Goal: Find specific fact: Find contact information

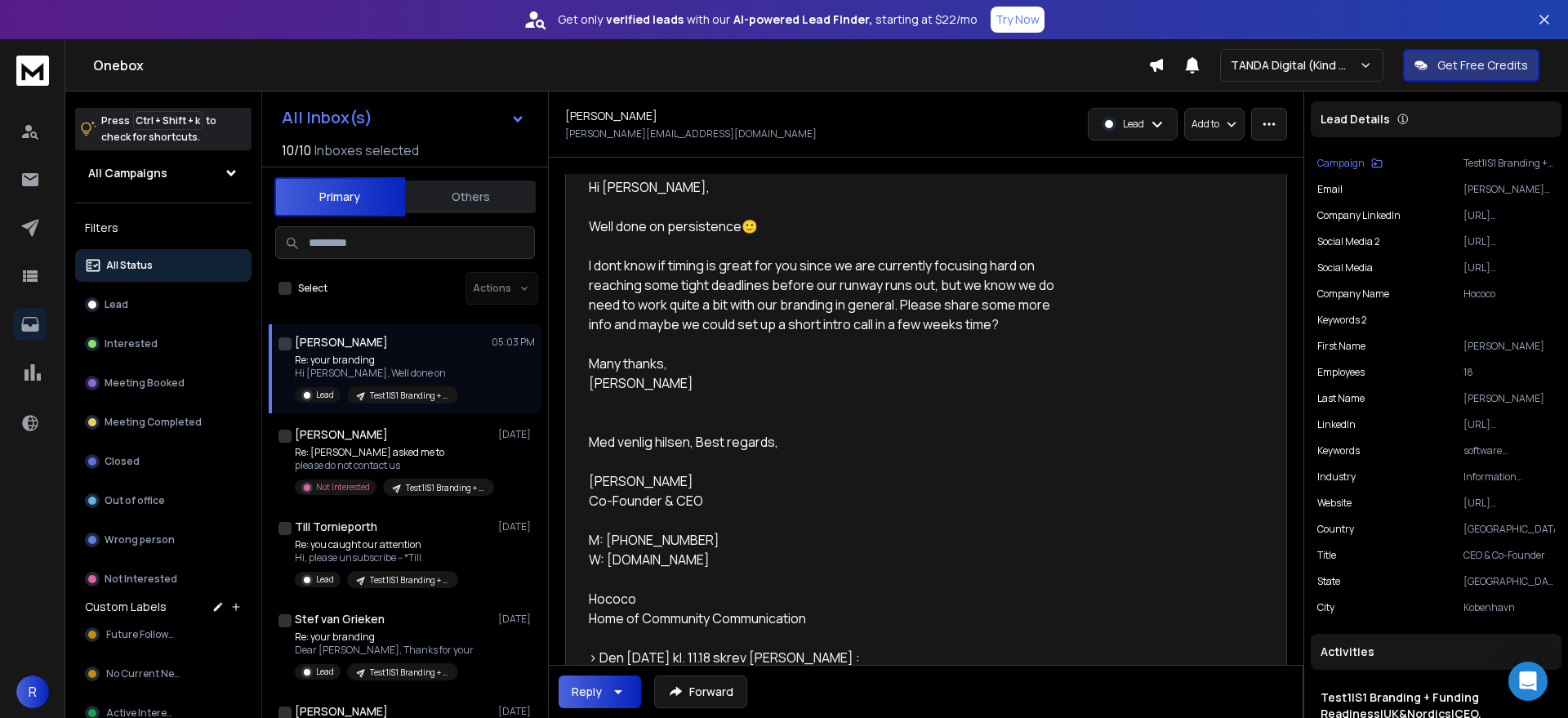
scroll to position [176, 0]
click at [15, 549] on div "R" at bounding box center [32, 382] width 65 height 685
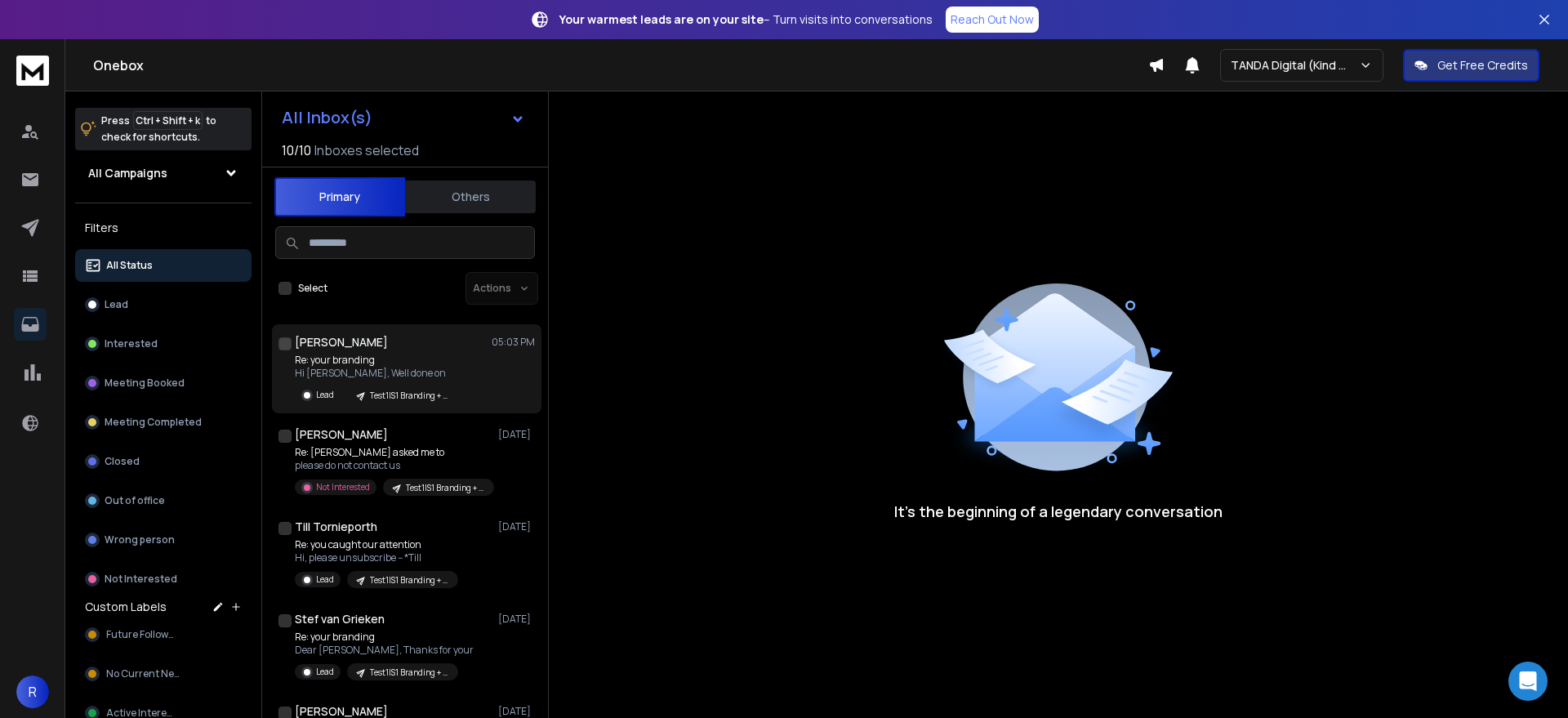
click at [390, 368] on p "Hi [PERSON_NAME], Well done on" at bounding box center [376, 373] width 163 height 13
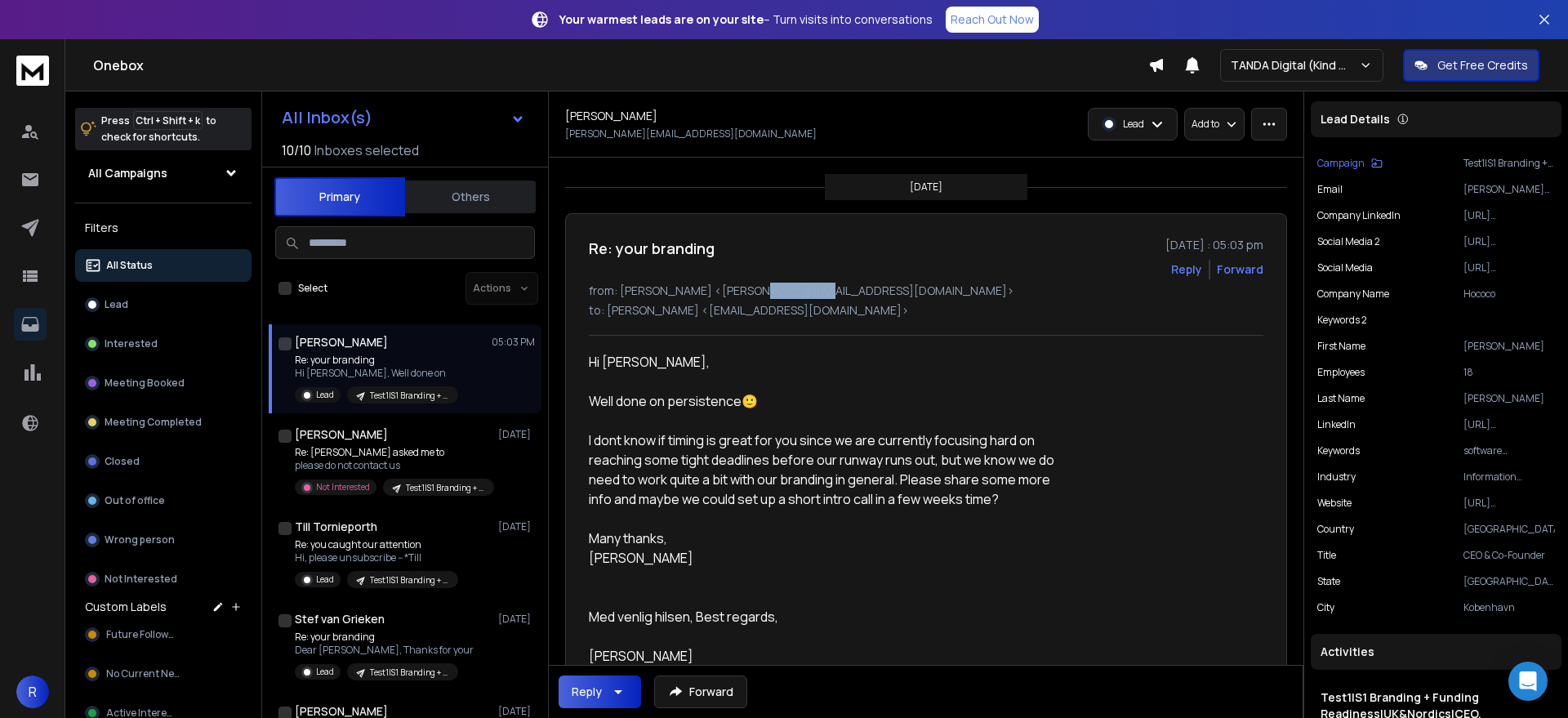
drag, startPoint x: 739, startPoint y: 291, endPoint x: 791, endPoint y: 295, distance: 52.2
click at [791, 295] on p "from: [PERSON_NAME] <[PERSON_NAME][EMAIL_ADDRESS][DOMAIN_NAME]>" at bounding box center [926, 291] width 675 height 16
copy p "[DOMAIN_NAME]"
